Goal: Navigation & Orientation: Find specific page/section

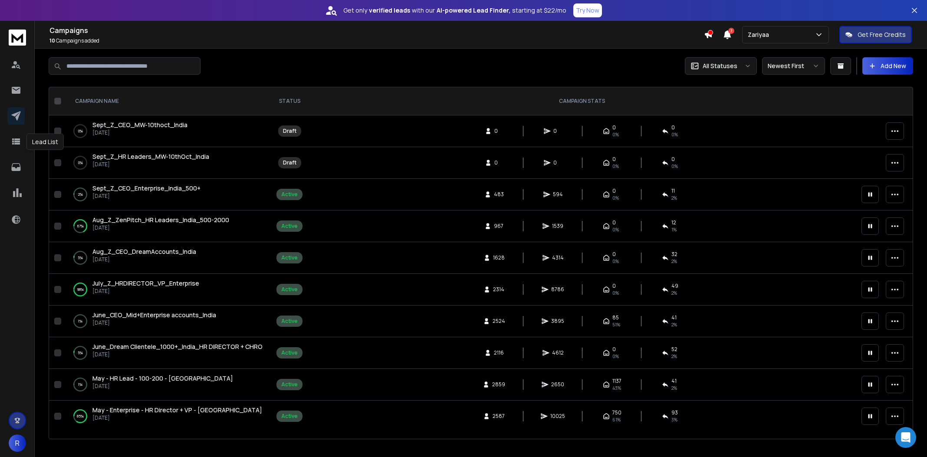
click at [17, 116] on icon at bounding box center [15, 115] width 9 height 9
click at [15, 96] on link at bounding box center [15, 90] width 17 height 17
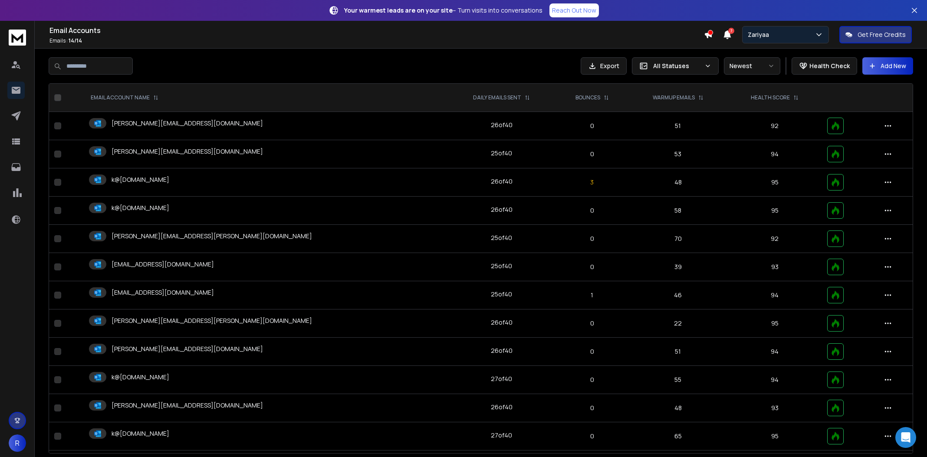
click at [779, 34] on div "Zariyaa" at bounding box center [786, 34] width 76 height 9
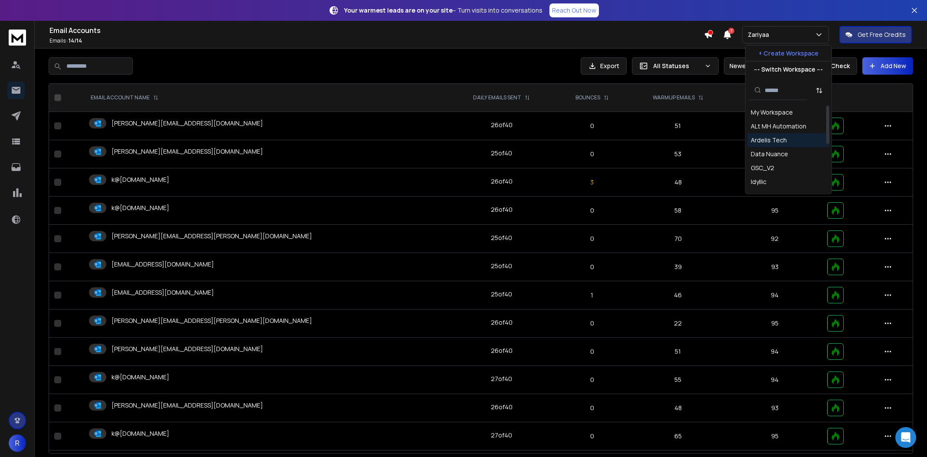
click at [766, 141] on div "Ardelis Tech" at bounding box center [769, 140] width 36 height 9
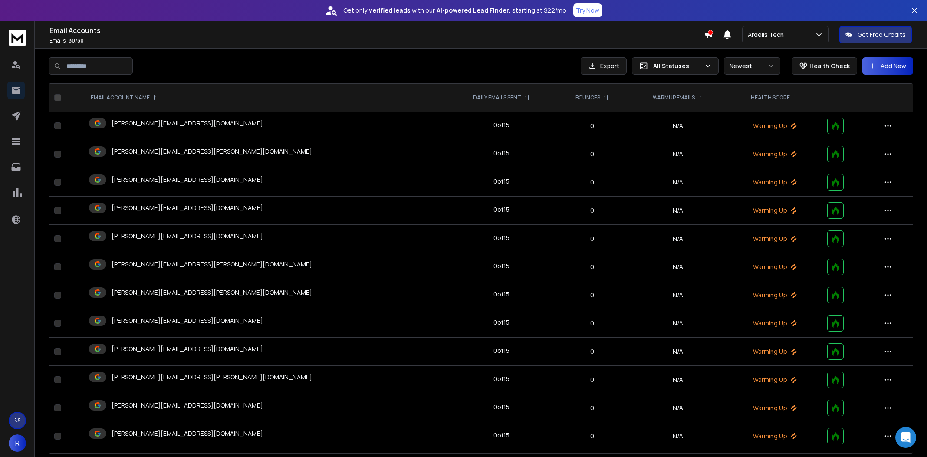
click at [914, 5] on div at bounding box center [915, 10] width 8 height 21
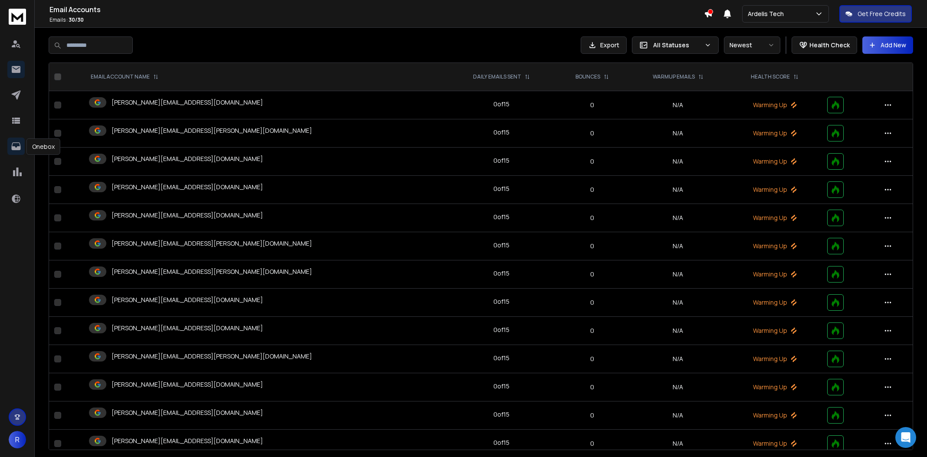
click at [16, 148] on icon at bounding box center [15, 146] width 9 height 8
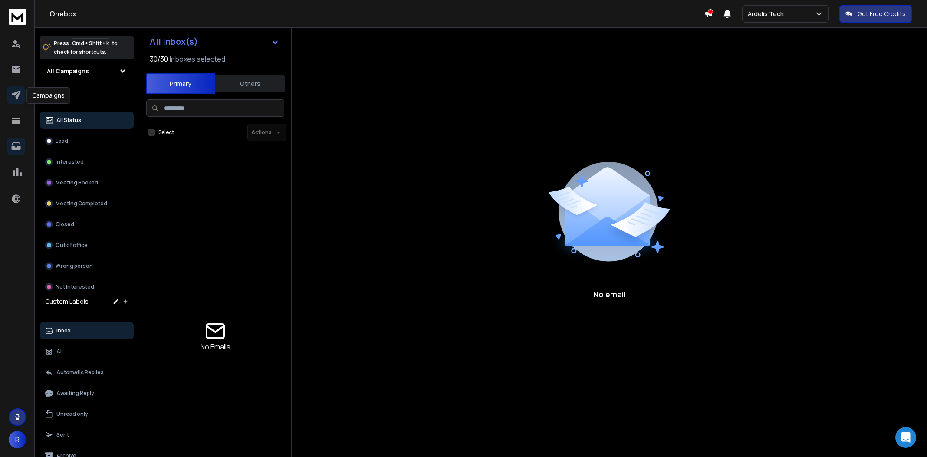
click at [21, 99] on link at bounding box center [15, 94] width 17 height 17
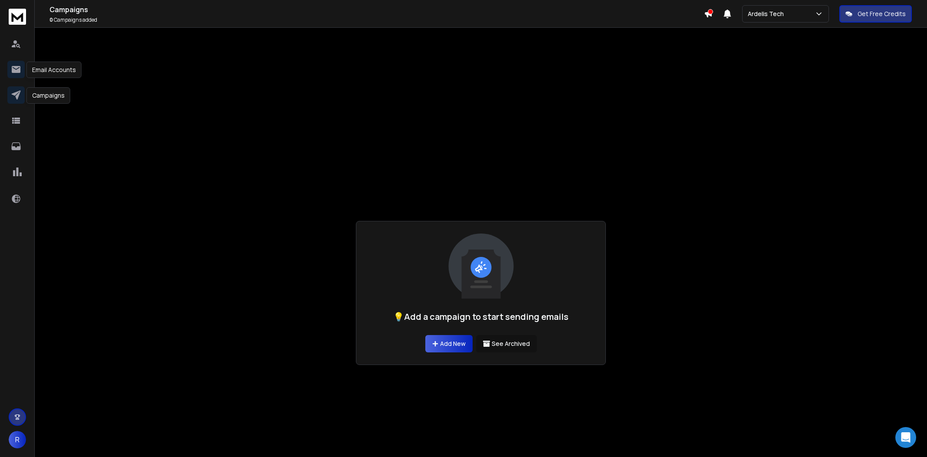
click at [20, 69] on icon at bounding box center [16, 69] width 10 height 10
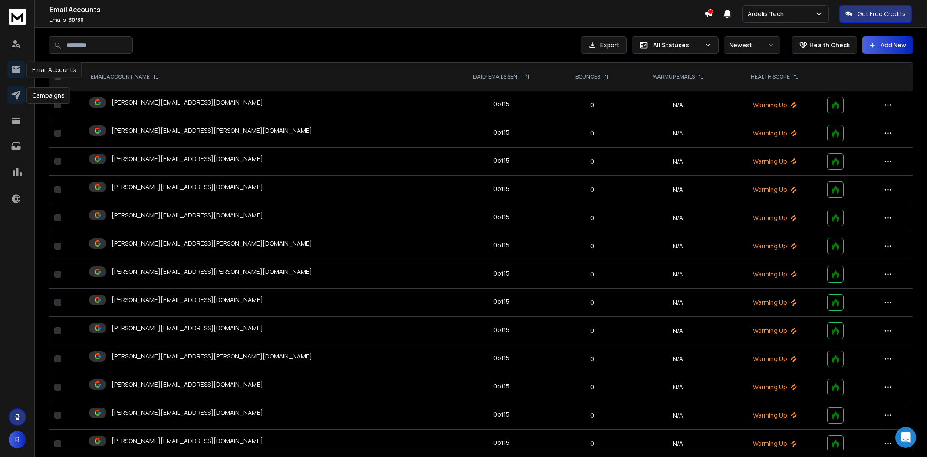
click at [20, 95] on icon at bounding box center [16, 95] width 10 height 10
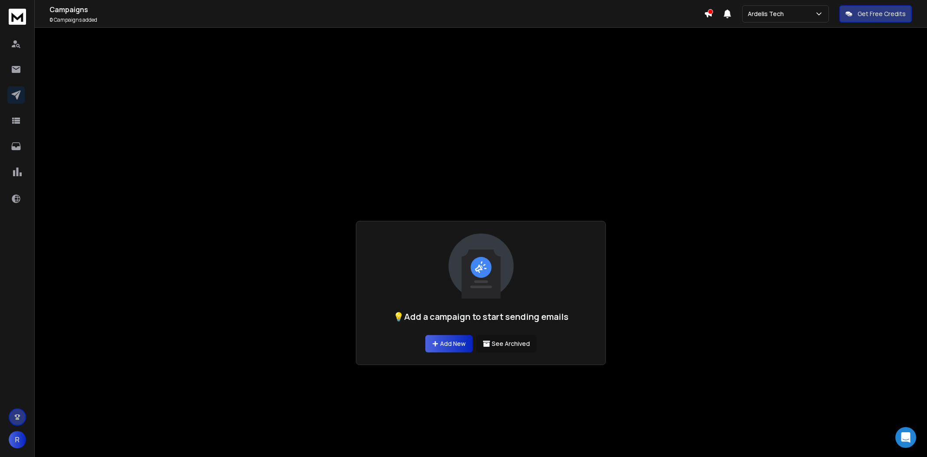
click at [764, 30] on div "💡Add a campaign to start sending emails Add New See Archived" at bounding box center [481, 265] width 893 height 474
click at [764, 9] on button "Ardelis Tech" at bounding box center [785, 13] width 87 height 17
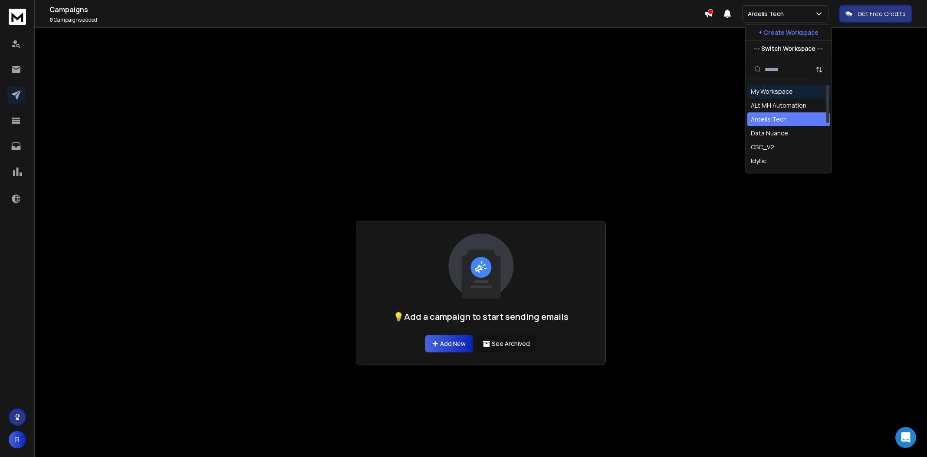
click at [761, 94] on div "My Workspace" at bounding box center [772, 91] width 42 height 9
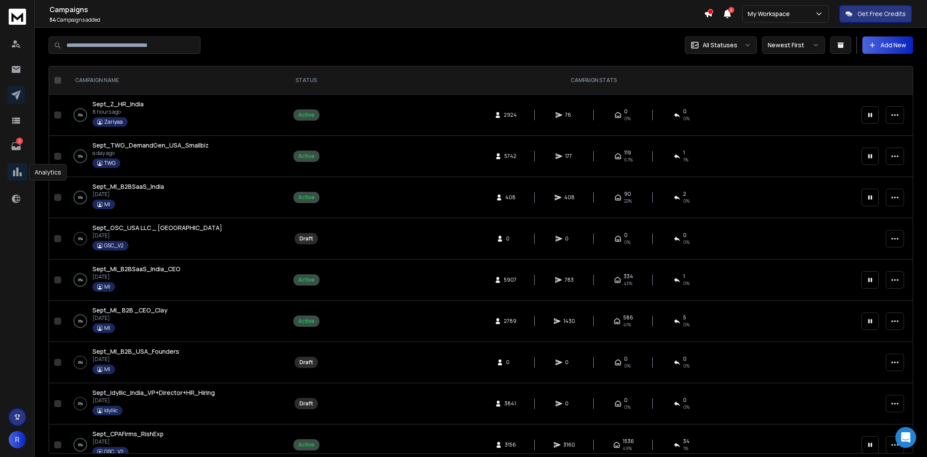
click at [15, 167] on icon at bounding box center [17, 171] width 13 height 13
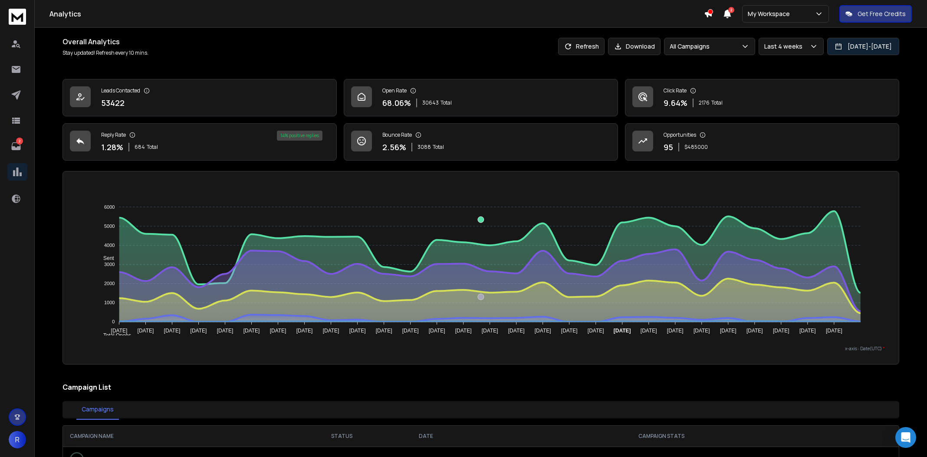
click at [852, 44] on button "13 Aug 2025 - 10 Sep 2025" at bounding box center [863, 46] width 72 height 17
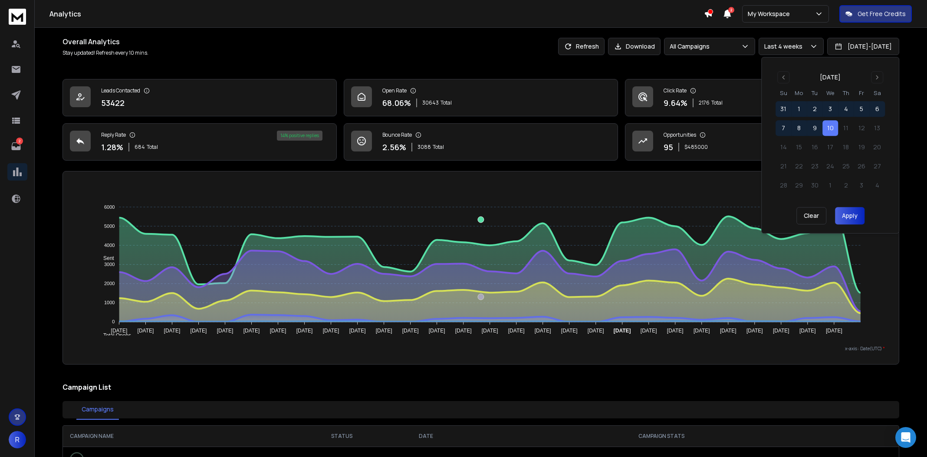
click at [797, 107] on button "1" at bounding box center [799, 109] width 16 height 16
click at [829, 128] on button "10" at bounding box center [831, 128] width 16 height 16
click at [796, 108] on button "1" at bounding box center [799, 109] width 16 height 16
click at [826, 128] on button "10" at bounding box center [831, 128] width 16 height 16
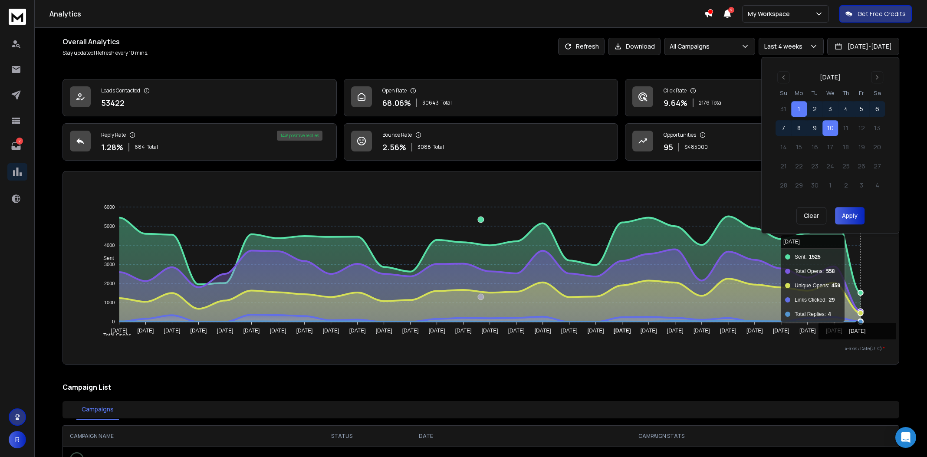
click at [853, 216] on button "Apply" at bounding box center [850, 215] width 30 height 17
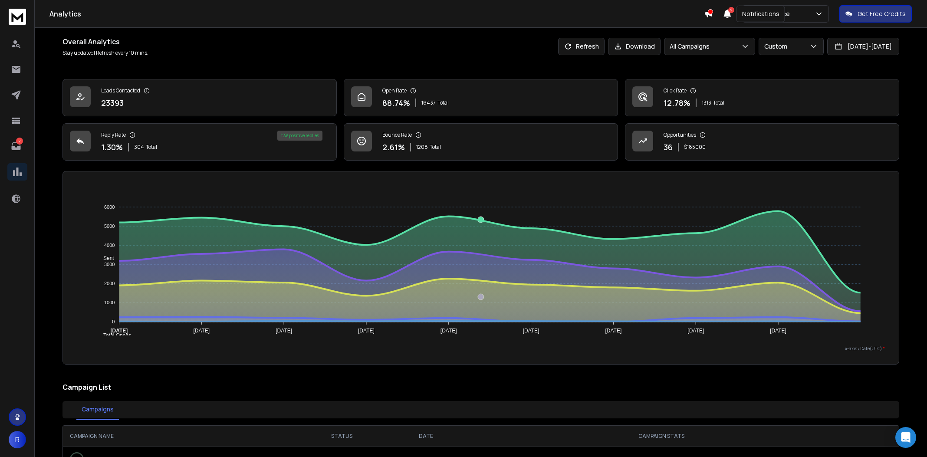
click at [729, 12] on icon at bounding box center [728, 13] width 8 height 9
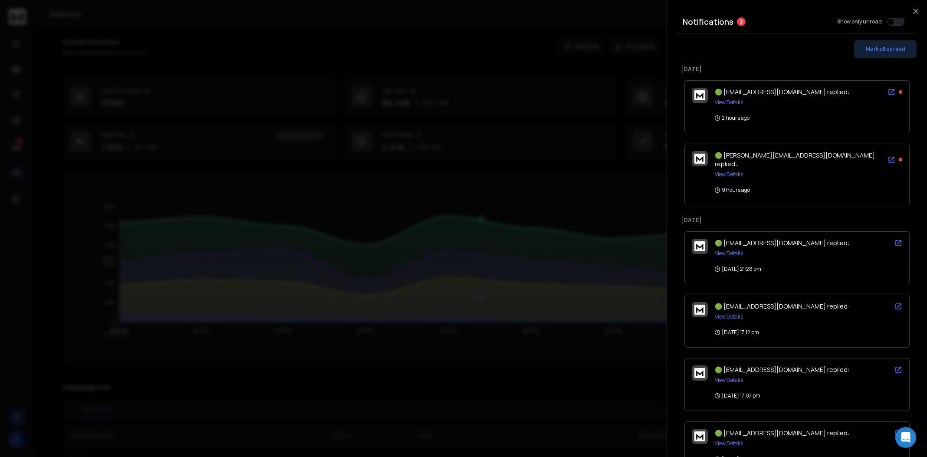
click at [877, 54] on button "Mark all as read" at bounding box center [885, 48] width 63 height 17
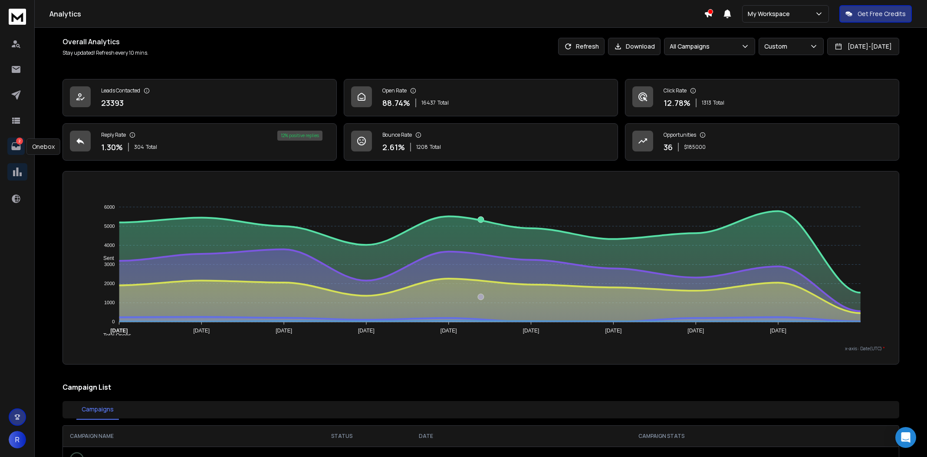
click at [16, 146] on icon at bounding box center [16, 146] width 10 height 10
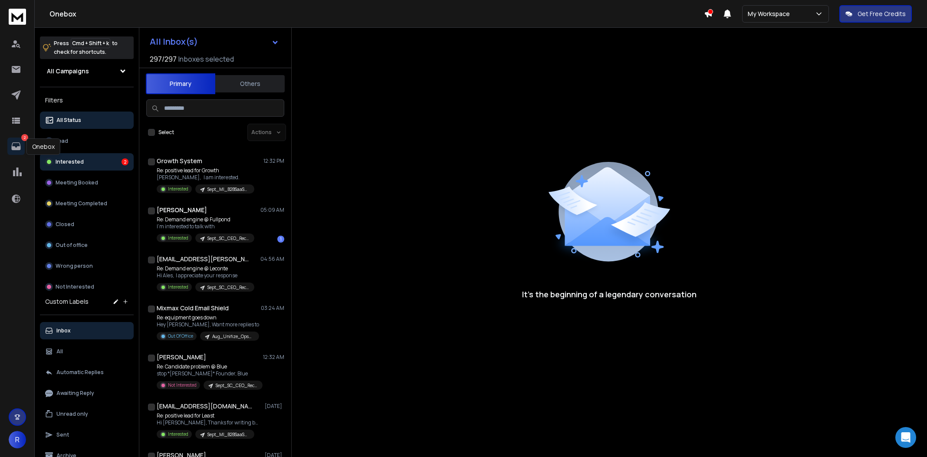
click at [78, 155] on button "Interested 2" at bounding box center [87, 161] width 94 height 17
